Goal: Information Seeking & Learning: Find contact information

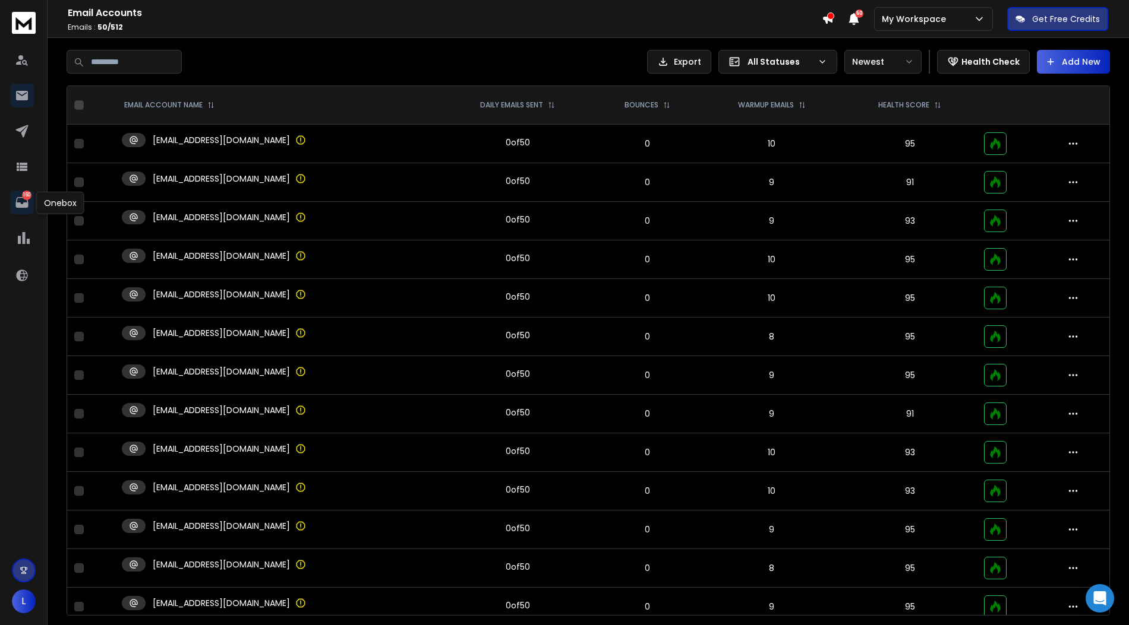
click at [27, 194] on p "160" at bounding box center [27, 196] width 10 height 10
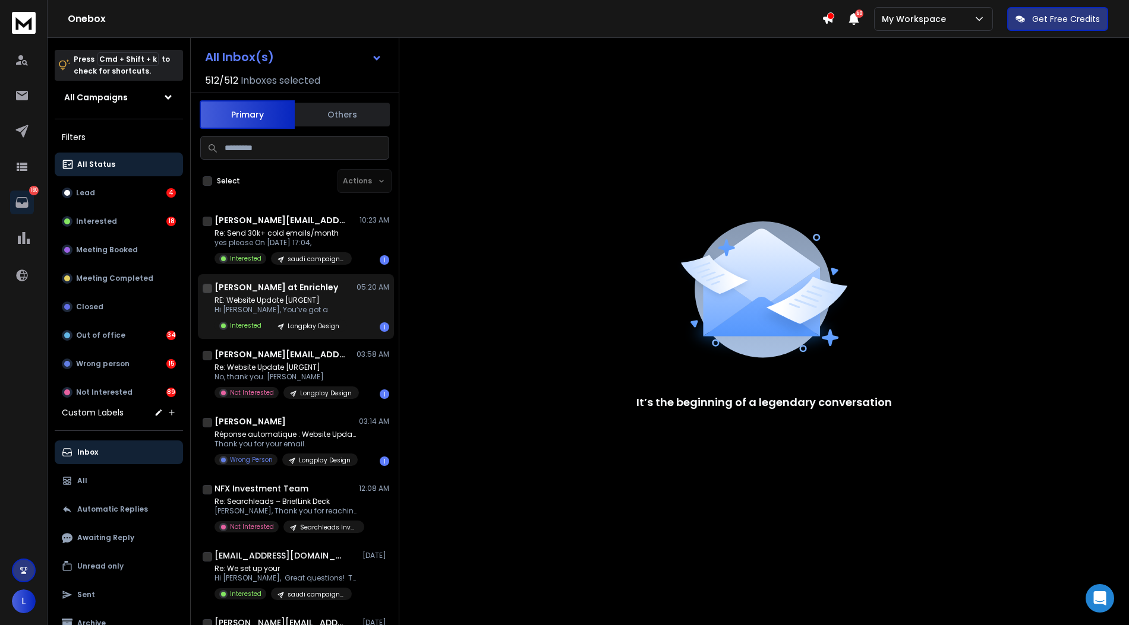
click at [377, 304] on div "RE: Website Update [URGENT] Hi elena, You’ve got a Interested Longplay Design 1" at bounding box center [301, 314] width 175 height 36
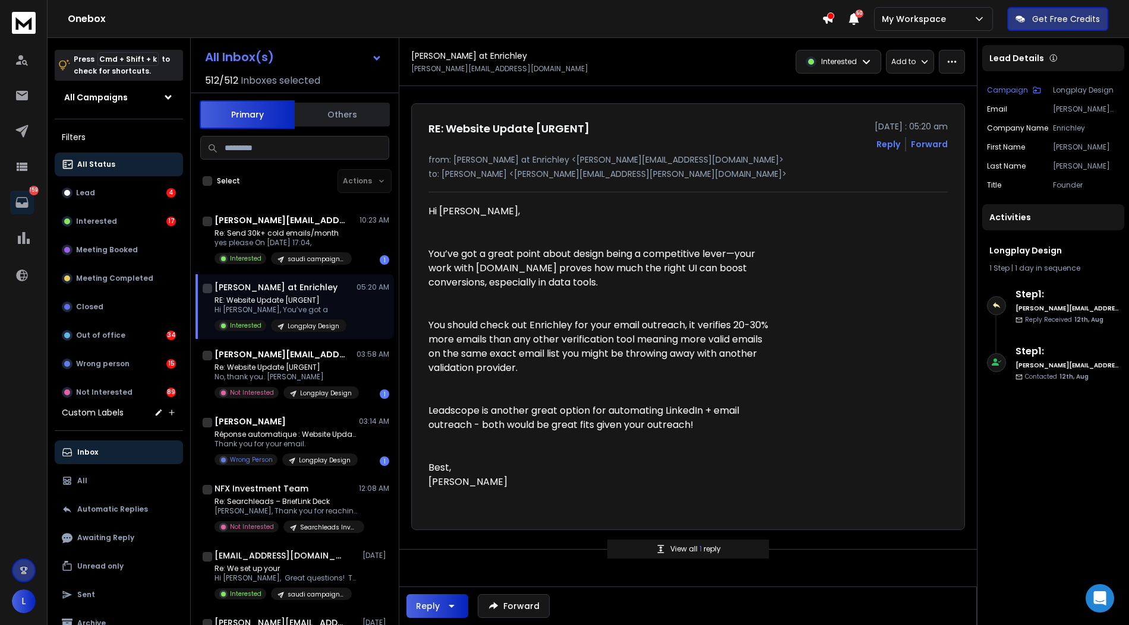
scroll to position [84, 0]
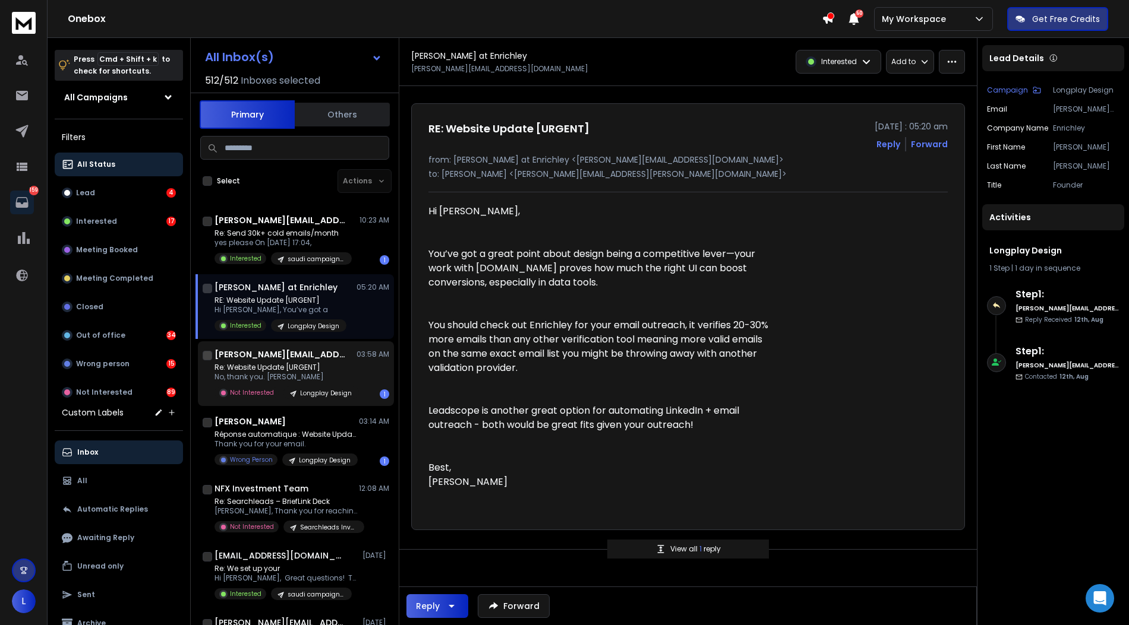
click at [317, 378] on p "No, thank you. [PERSON_NAME]" at bounding box center [285, 377] width 143 height 10
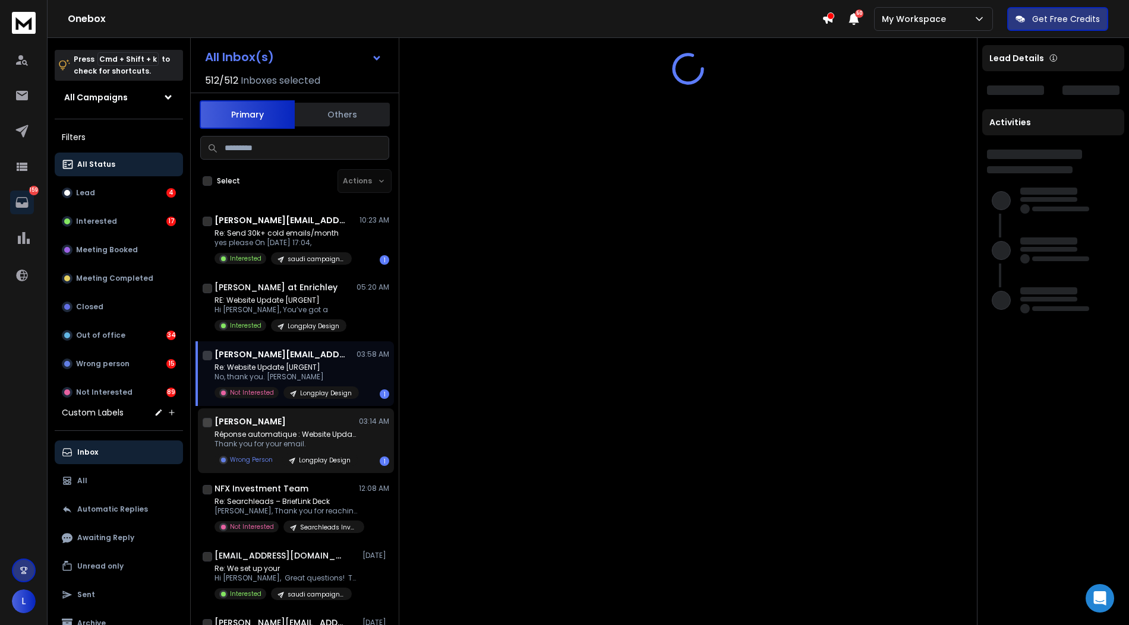
click at [315, 440] on p "Thank you for your email." at bounding box center [285, 445] width 143 height 10
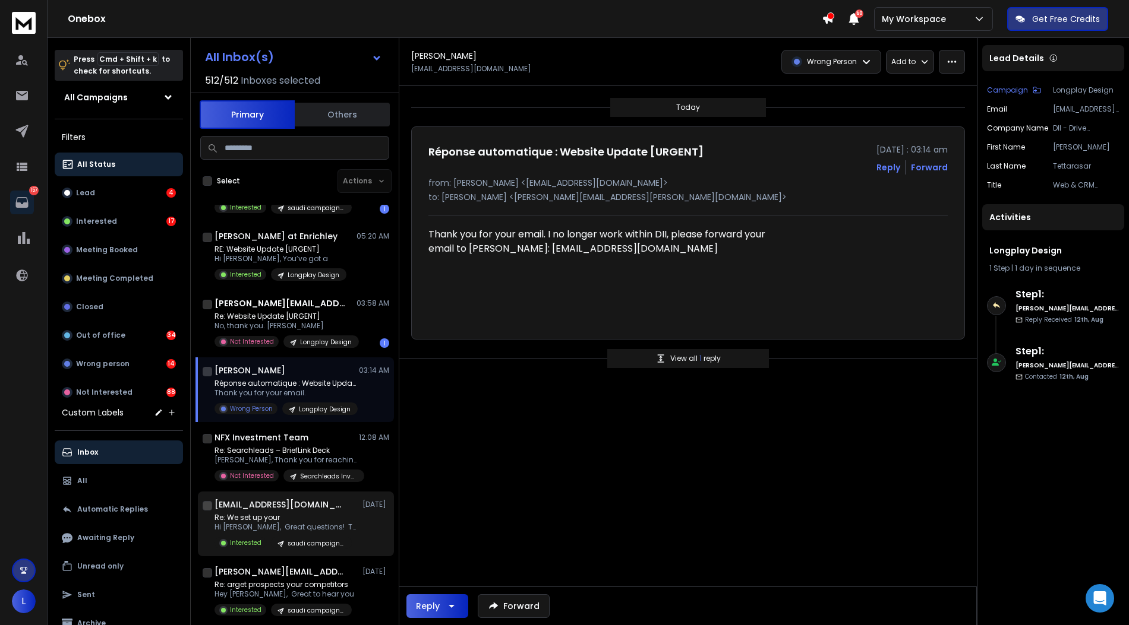
scroll to position [0, 0]
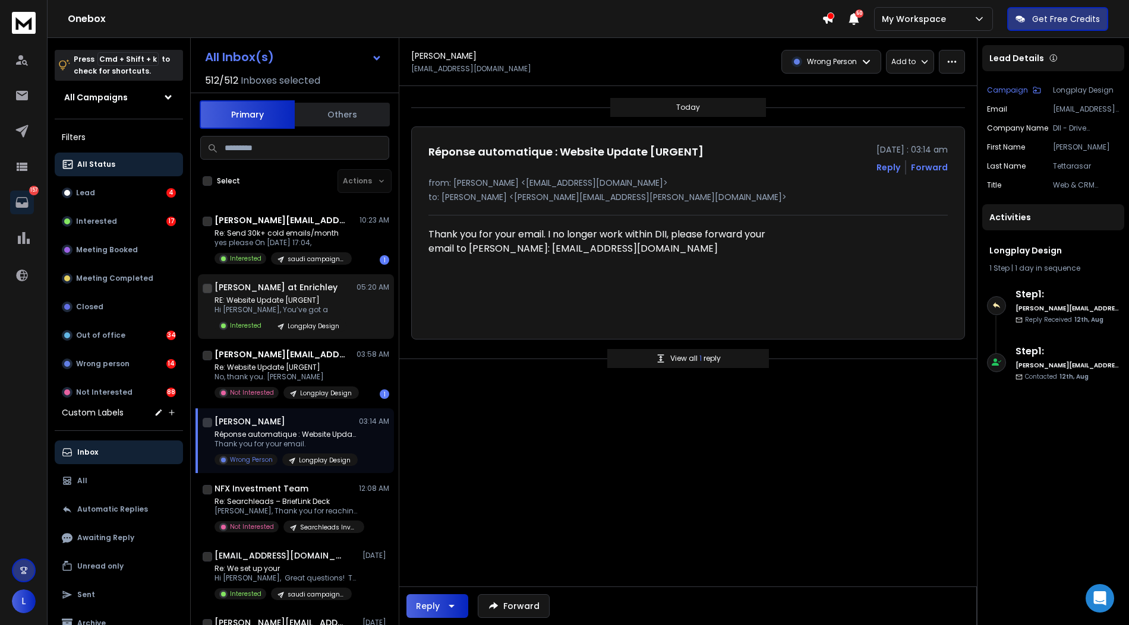
click at [321, 293] on div "Mike at Enrichley 05:20 AM RE: Website Update [URGENT] Hi elena, You’ve got a I…" at bounding box center [301, 307] width 175 height 50
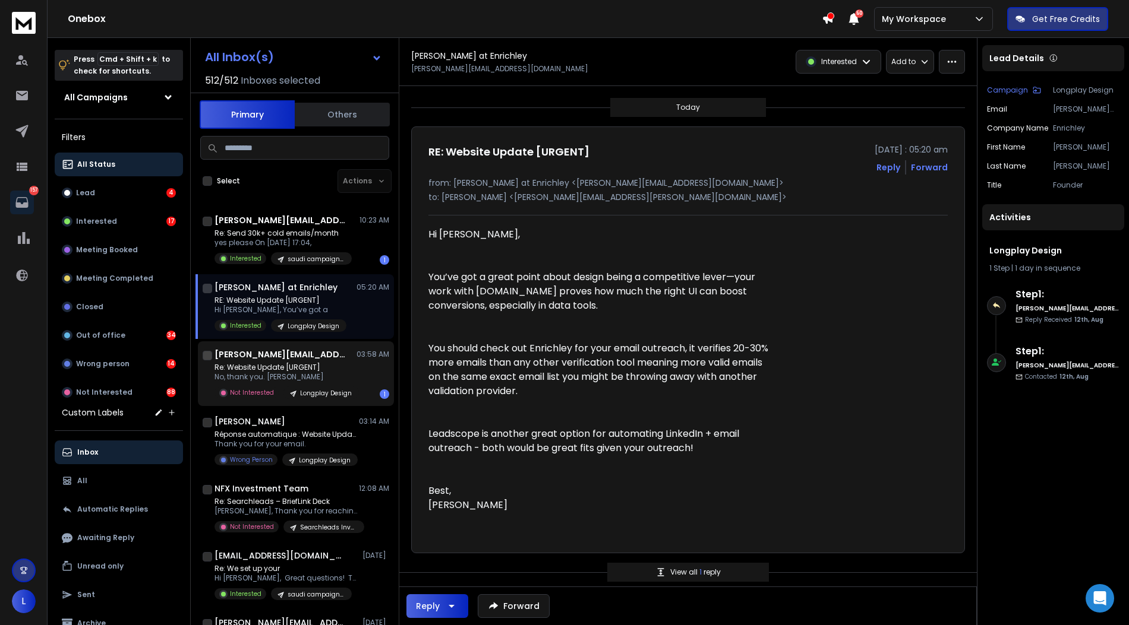
click at [331, 374] on p "No, thank you. [PERSON_NAME]" at bounding box center [285, 377] width 143 height 10
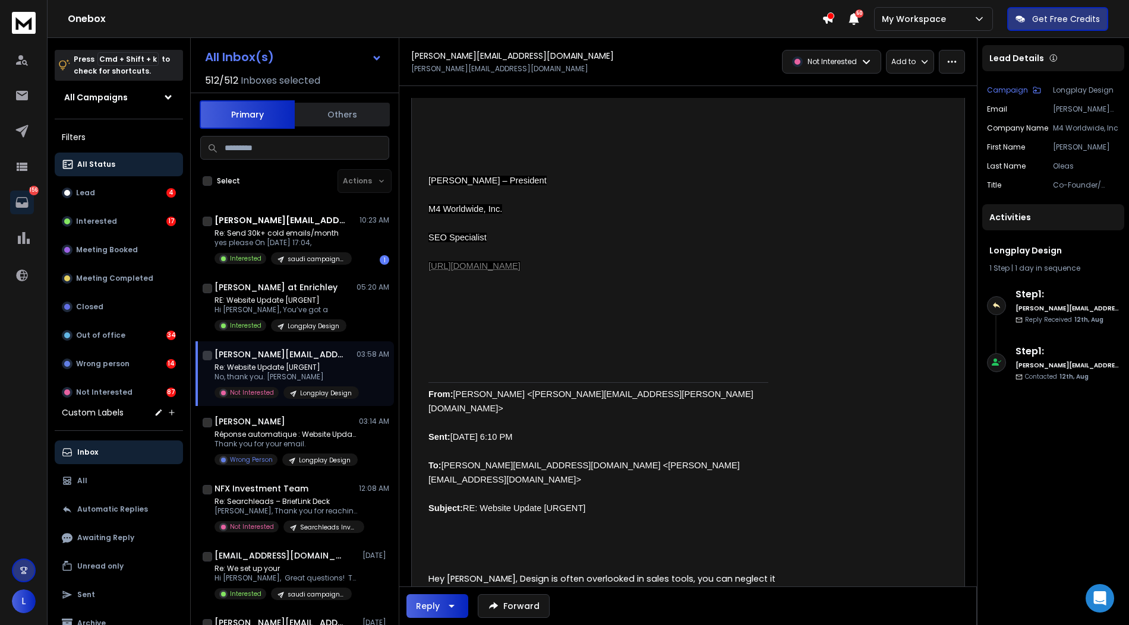
scroll to position [210, 0]
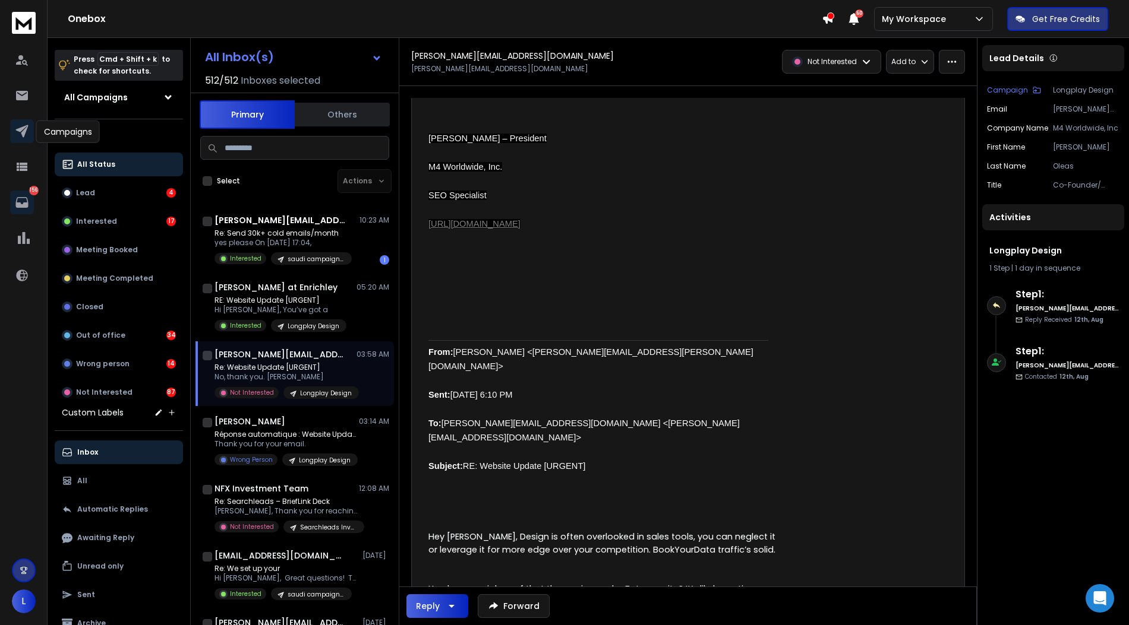
click at [29, 129] on icon at bounding box center [22, 131] width 14 height 14
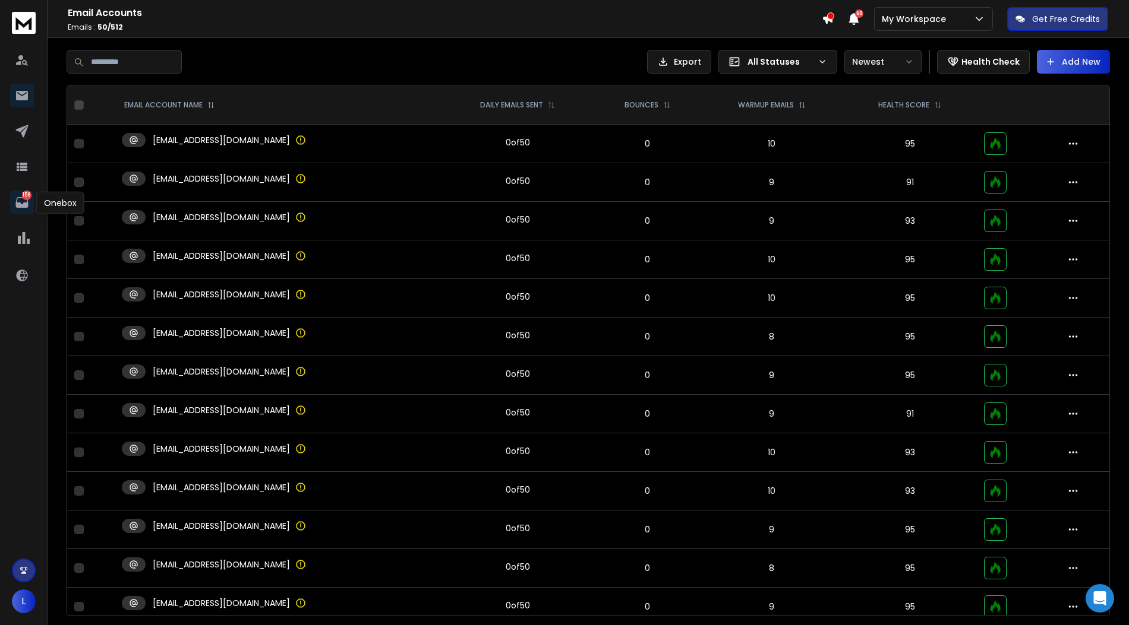
click at [25, 200] on p "156" at bounding box center [27, 196] width 10 height 10
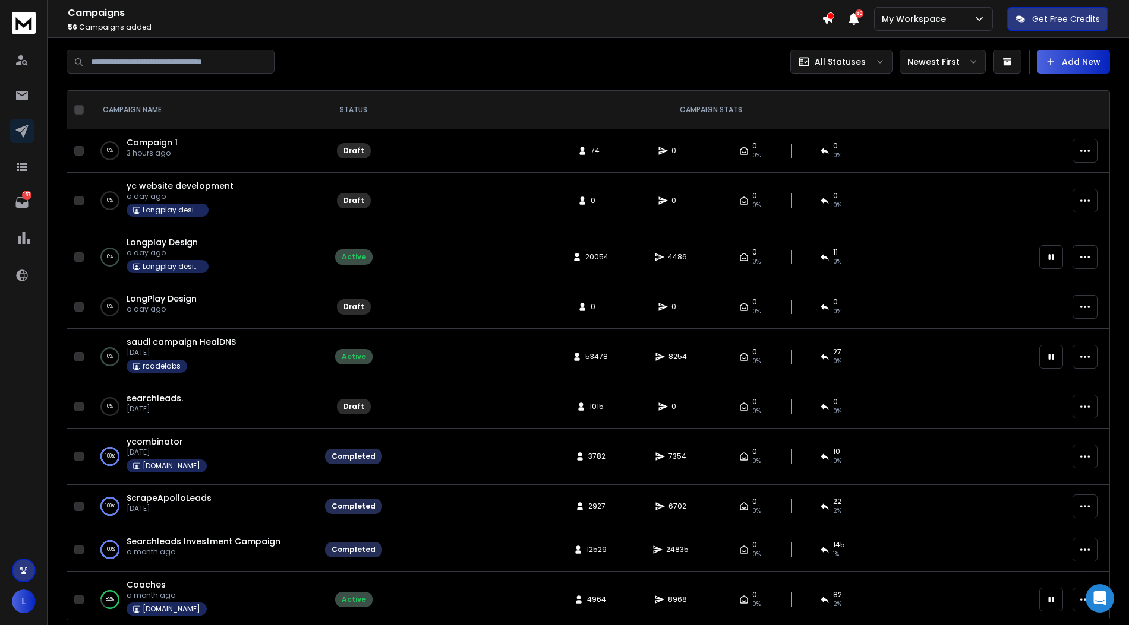
click at [141, 242] on span "Longplay Design" at bounding box center [162, 242] width 71 height 12
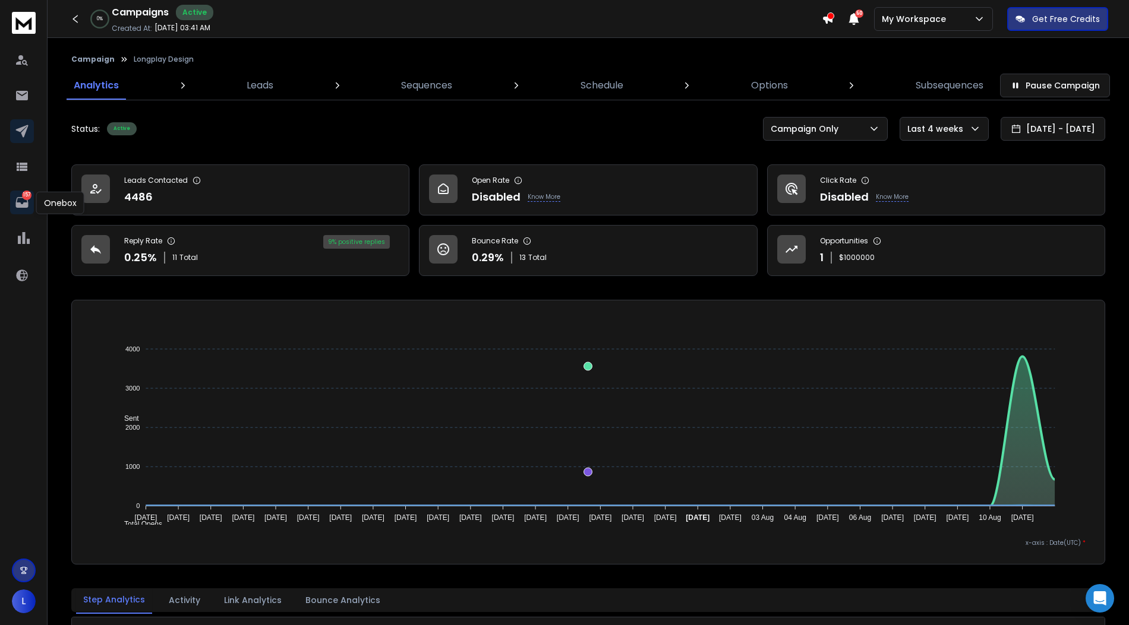
click at [18, 208] on icon at bounding box center [21, 202] width 12 height 11
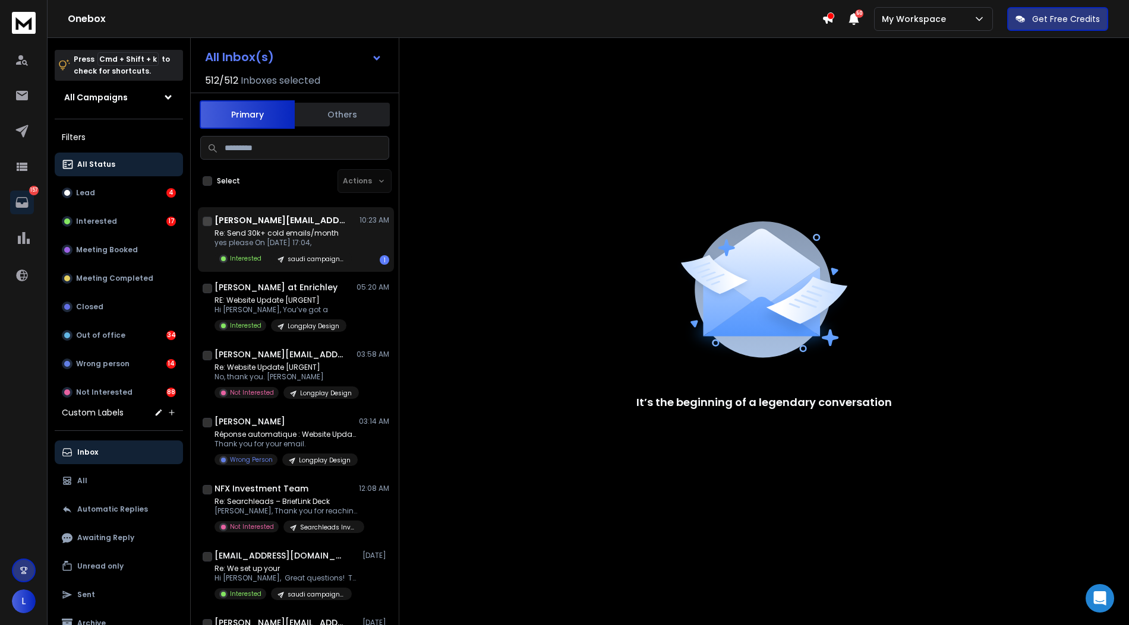
click at [326, 232] on p "Re: Send 30k+ cold emails/month" at bounding box center [282, 234] width 137 height 10
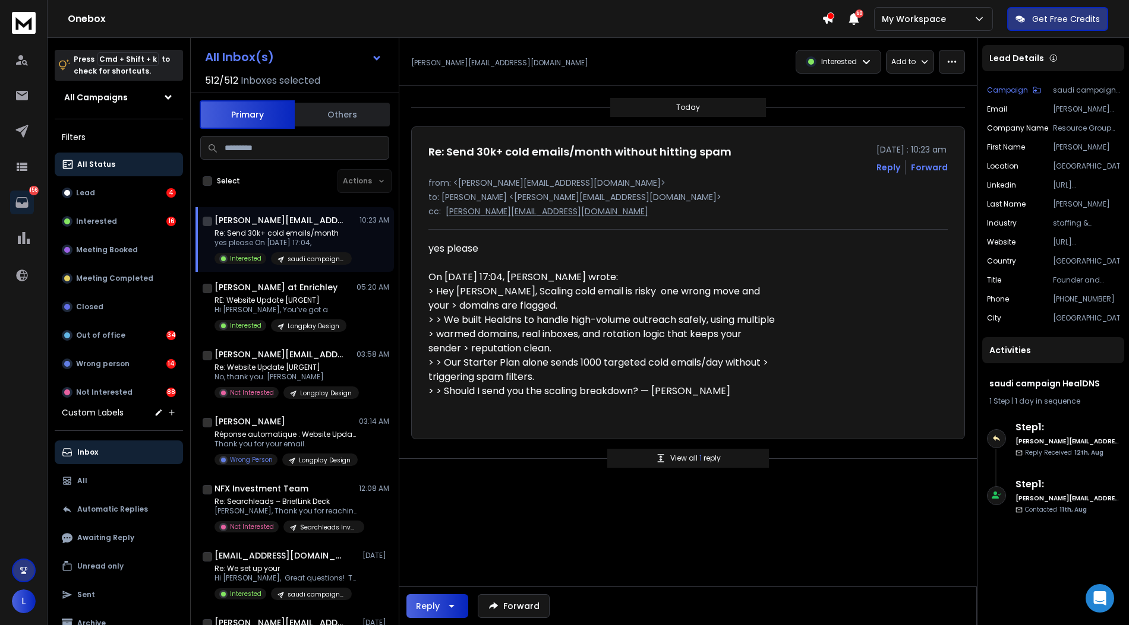
click at [498, 182] on p "from: <conrad@resourcegroupholdings.com>" at bounding box center [687, 183] width 519 height 12
drag, startPoint x: 497, startPoint y: 182, endPoint x: 619, endPoint y: 180, distance: 121.8
click at [619, 180] on p "from: <conrad@resourcegroupholdings.com>" at bounding box center [687, 183] width 519 height 12
click at [629, 182] on p "from: <conrad@resourcegroupholdings.com>" at bounding box center [687, 183] width 519 height 12
drag, startPoint x: 615, startPoint y: 185, endPoint x: 494, endPoint y: 187, distance: 121.2
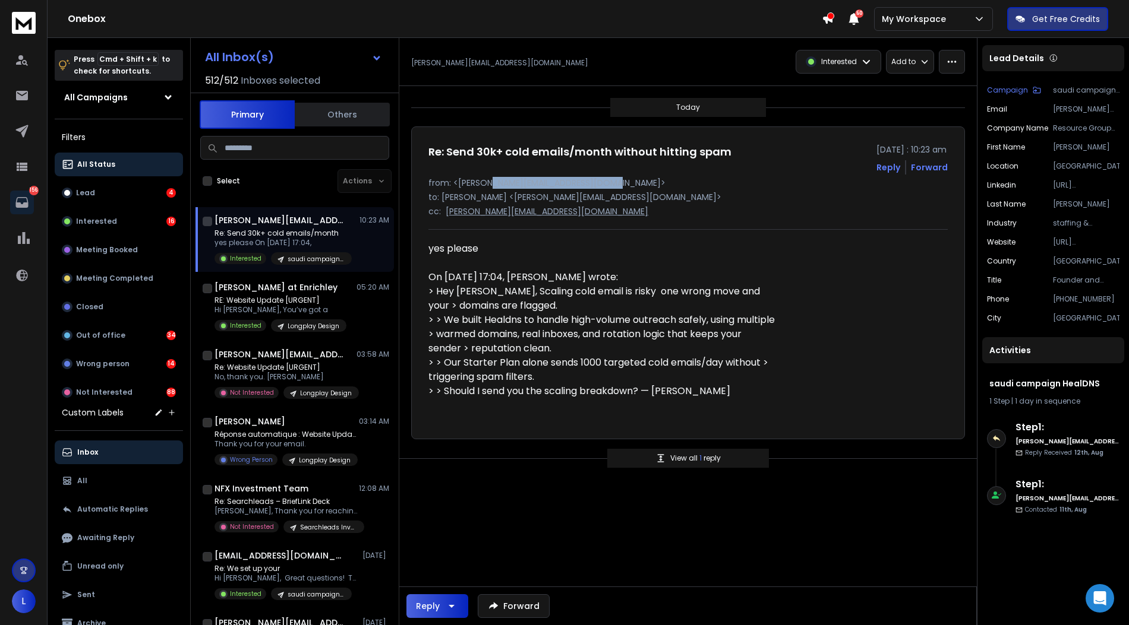
click at [494, 187] on p "from: <conrad@resourcegroupholdings.com>" at bounding box center [687, 183] width 519 height 12
copy p "resourcegroupholdings.com>"
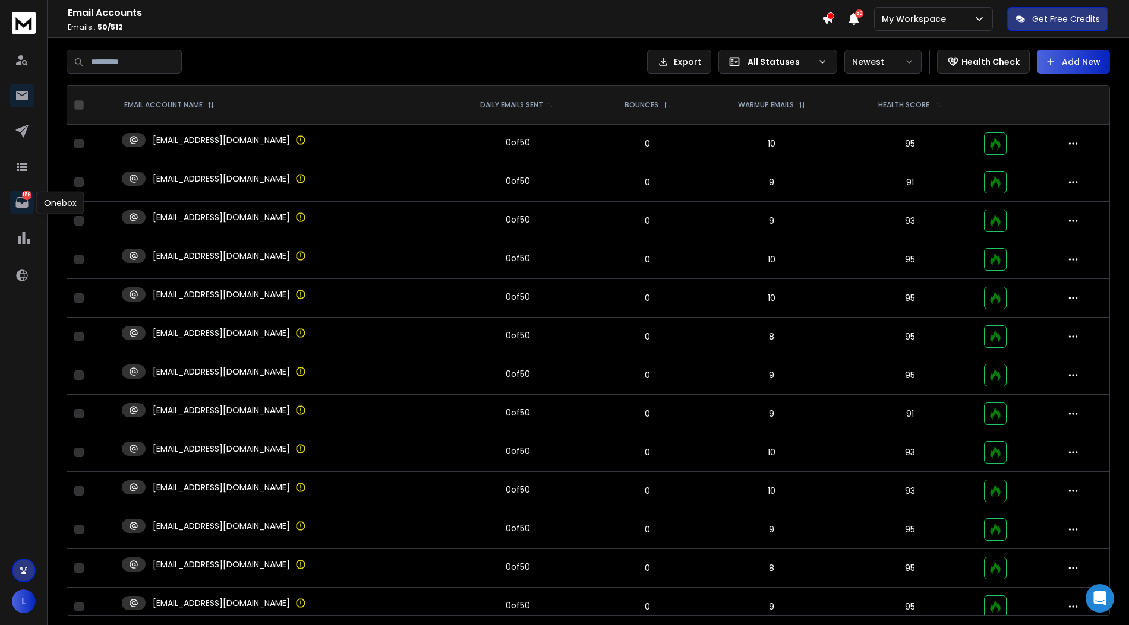
click at [23, 197] on p "156" at bounding box center [27, 196] width 10 height 10
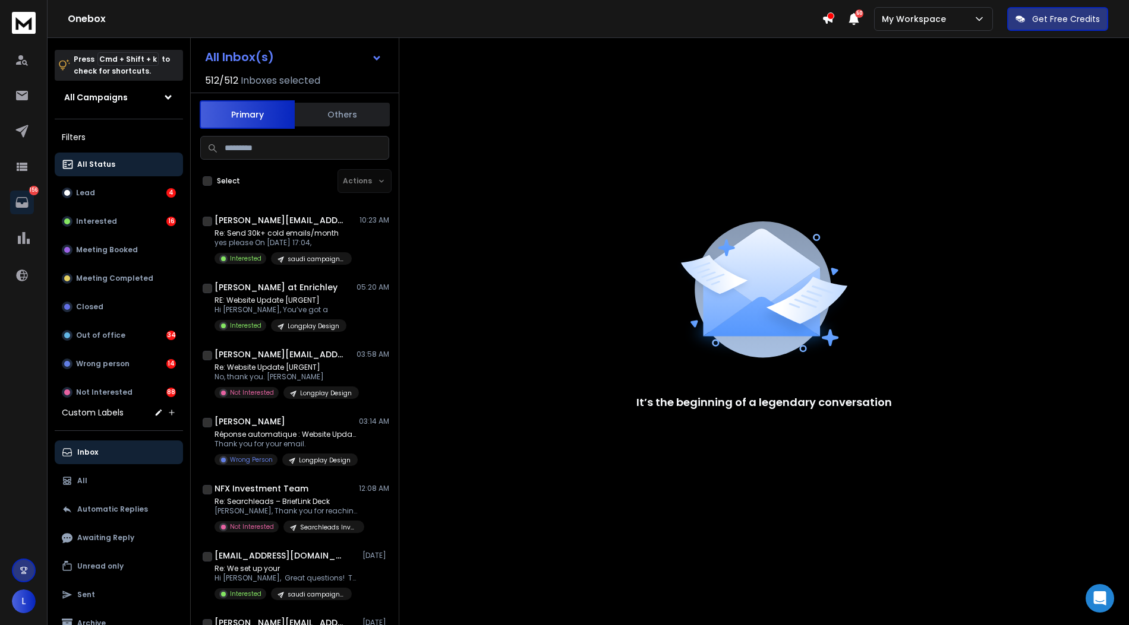
click at [219, 196] on div "Select Actions [PERSON_NAME][EMAIL_ADDRESS][DOMAIN_NAME] 10:23 AM Re: Send 30k+…" at bounding box center [295, 399] width 208 height 536
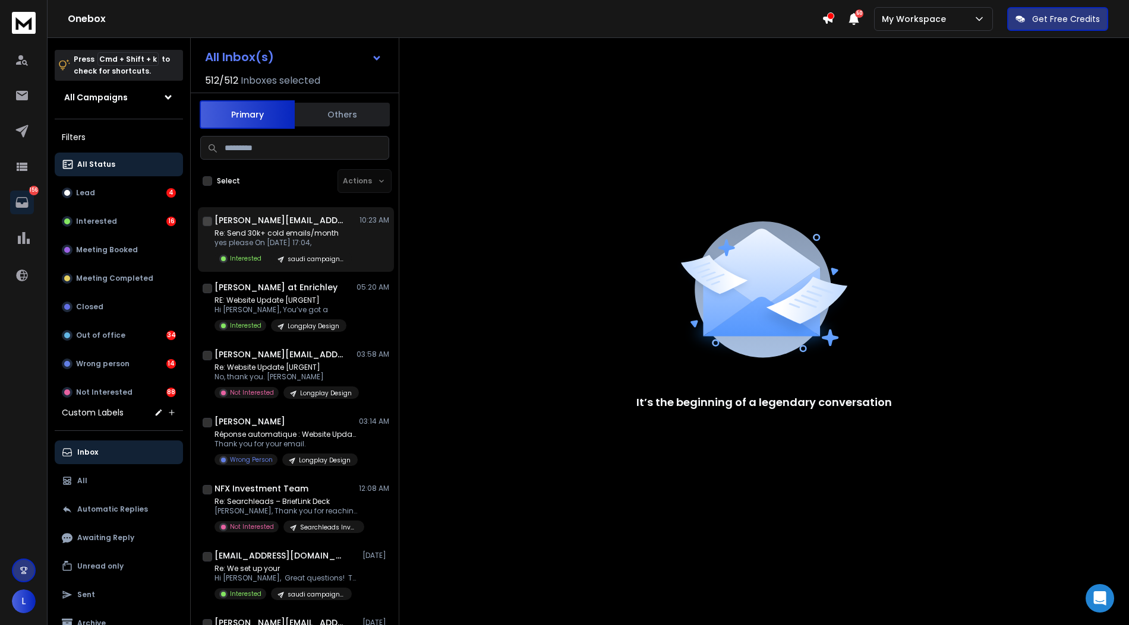
click at [251, 214] on h1 "[PERSON_NAME][EMAIL_ADDRESS][DOMAIN_NAME]" at bounding box center [279, 220] width 131 height 12
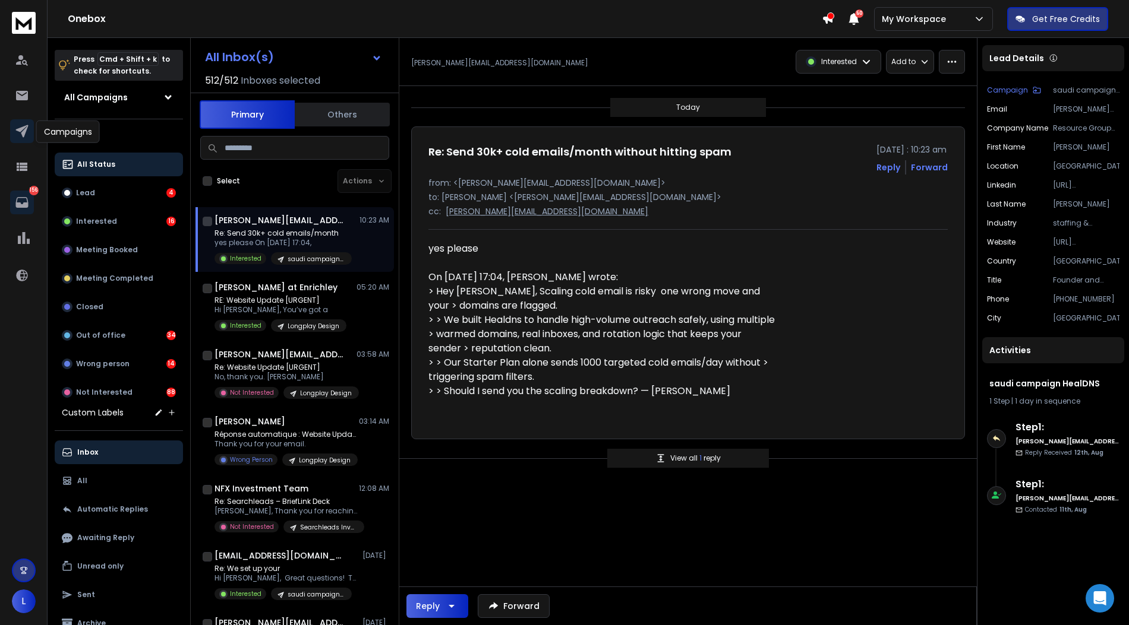
click at [17, 143] on link at bounding box center [22, 131] width 24 height 24
